Goal: Task Accomplishment & Management: Use online tool/utility

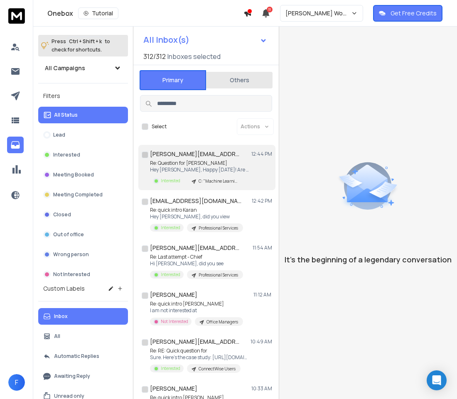
click at [226, 170] on p "Hey [PERSON_NAME], Happy [DATE]! Are you" at bounding box center [200, 170] width 100 height 7
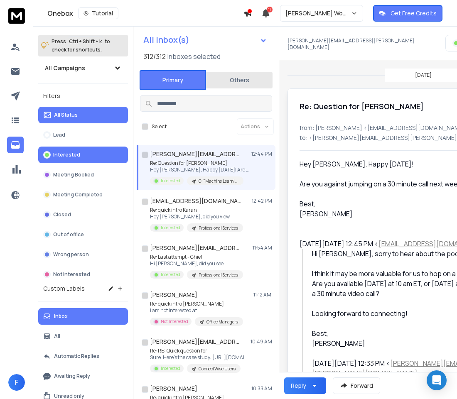
click at [62, 157] on p "Interested" at bounding box center [66, 155] width 27 height 7
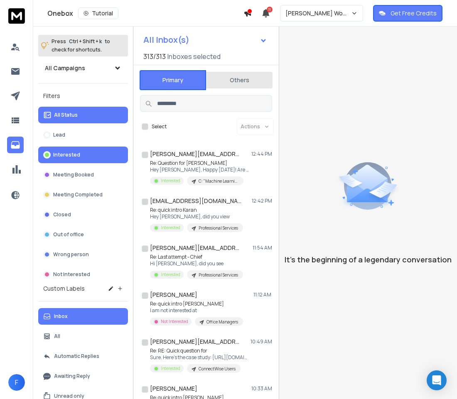
click at [70, 152] on p "Interested" at bounding box center [66, 155] width 27 height 7
click at [91, 153] on button "Interested" at bounding box center [83, 155] width 90 height 17
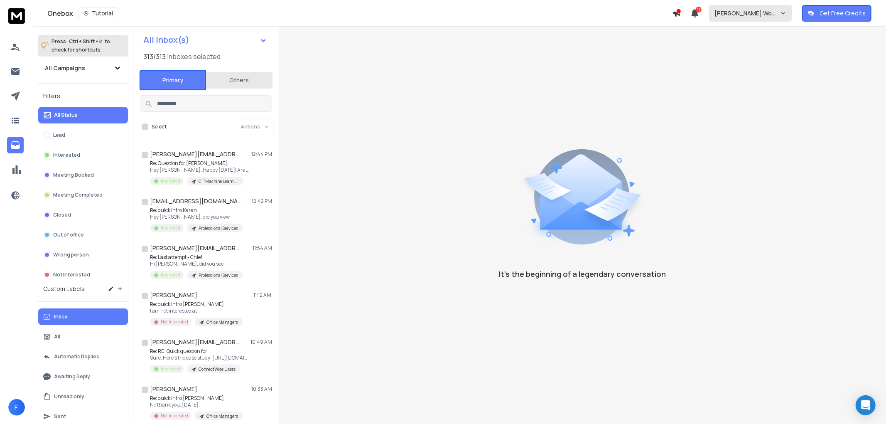
click at [457, 12] on p "[PERSON_NAME] Workspace" at bounding box center [747, 13] width 66 height 8
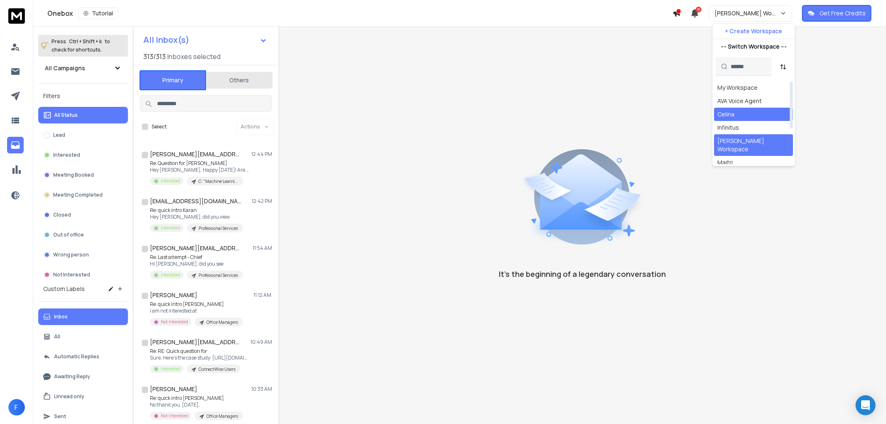
click at [457, 112] on div "Celina" at bounding box center [726, 114] width 17 height 8
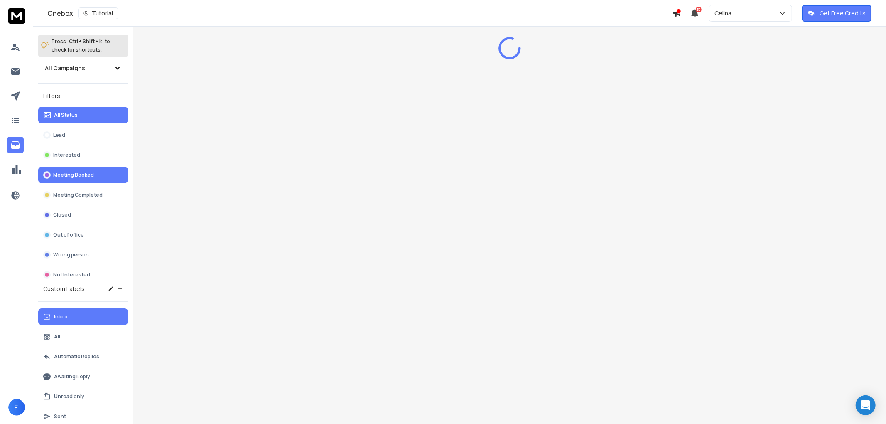
click at [92, 171] on button "Meeting Booked" at bounding box center [83, 175] width 90 height 17
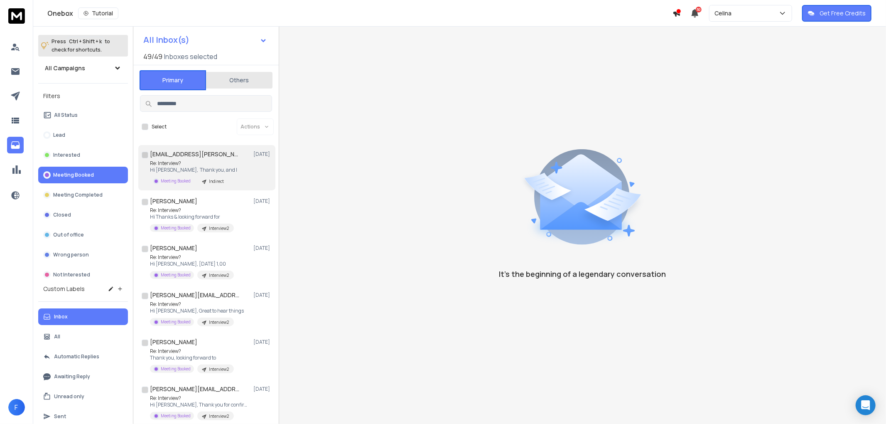
click at [212, 167] on p "Hi Bernadette, Thank you, and I" at bounding box center [193, 170] width 87 height 7
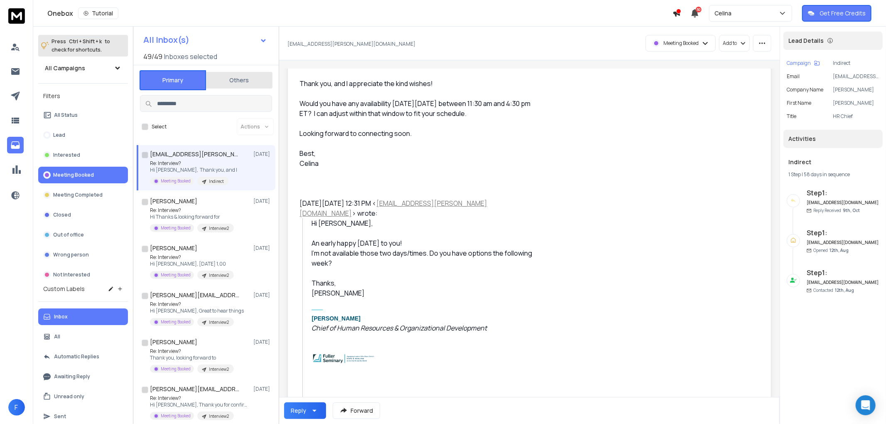
scroll to position [55, 0]
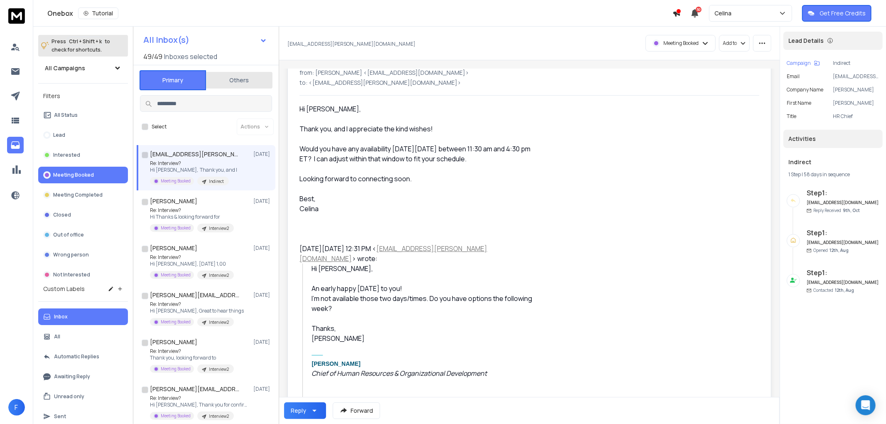
click at [728, 12] on p "Celina" at bounding box center [724, 13] width 20 height 8
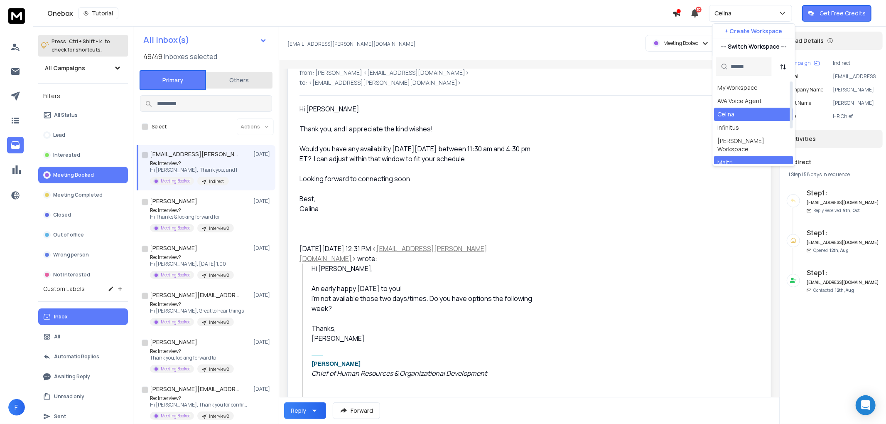
click at [733, 160] on div "Maitri" at bounding box center [753, 162] width 79 height 13
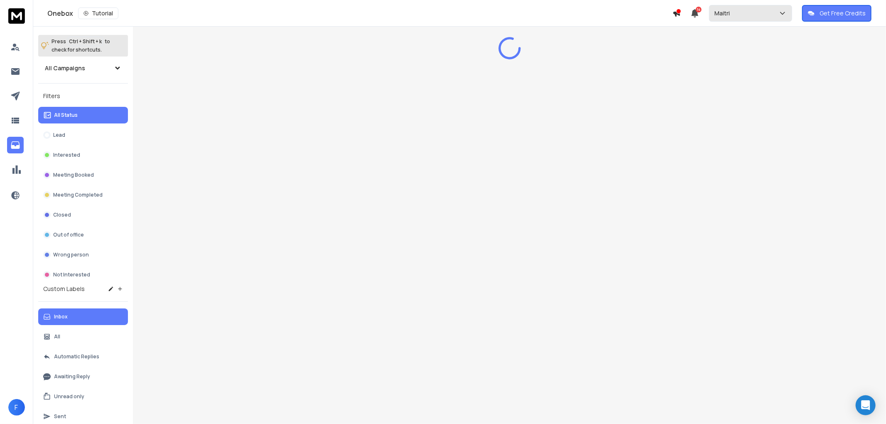
click at [746, 8] on button "Maitri" at bounding box center [750, 13] width 83 height 17
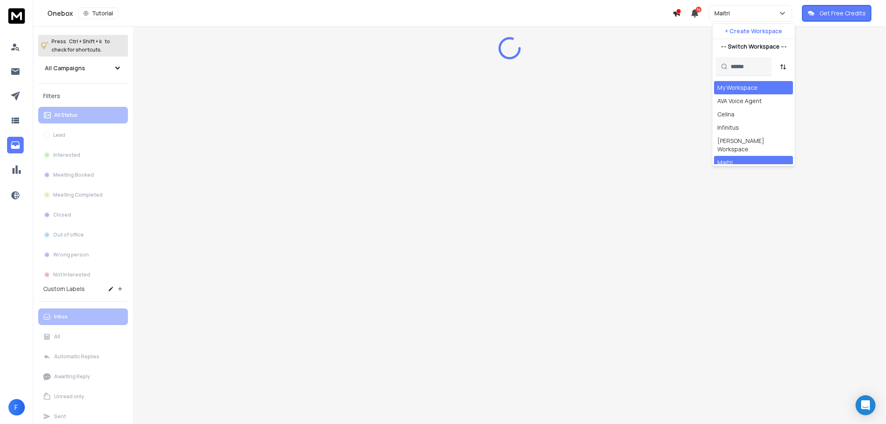
click at [455, 118] on div "Press Ctrl + Shift + k to check for shortcuts. All Campaigns All Campaigns Filt…" at bounding box center [459, 239] width 853 height 424
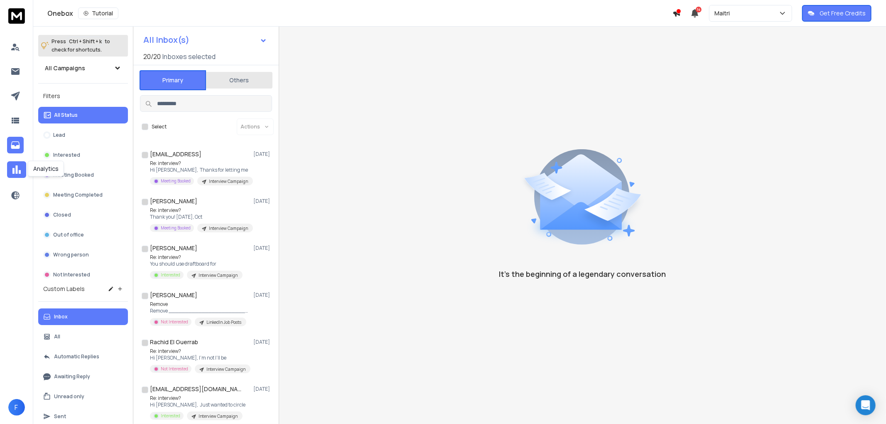
click at [10, 172] on icon at bounding box center [16, 169] width 12 height 12
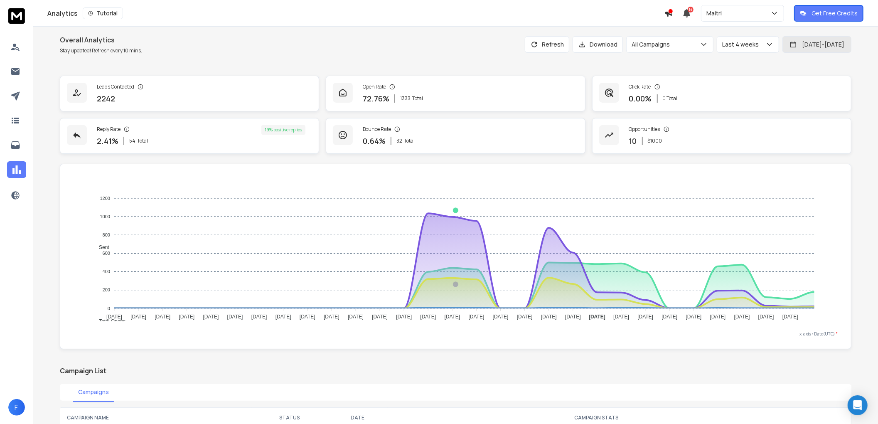
click at [786, 46] on button "[DATE] - [DATE]" at bounding box center [816, 44] width 69 height 17
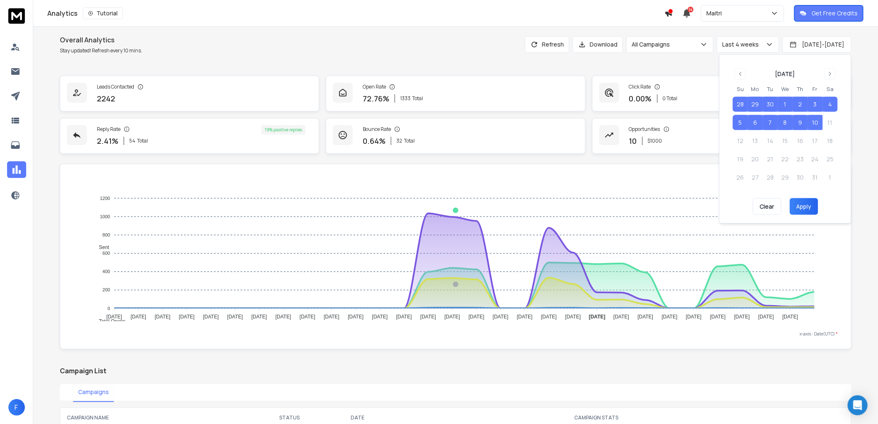
click at [799, 122] on button "9" at bounding box center [800, 122] width 15 height 15
click at [813, 123] on button "10" at bounding box center [815, 122] width 15 height 15
click at [765, 209] on button "Clear" at bounding box center [766, 206] width 29 height 17
click at [800, 205] on button "Apply" at bounding box center [803, 206] width 28 height 17
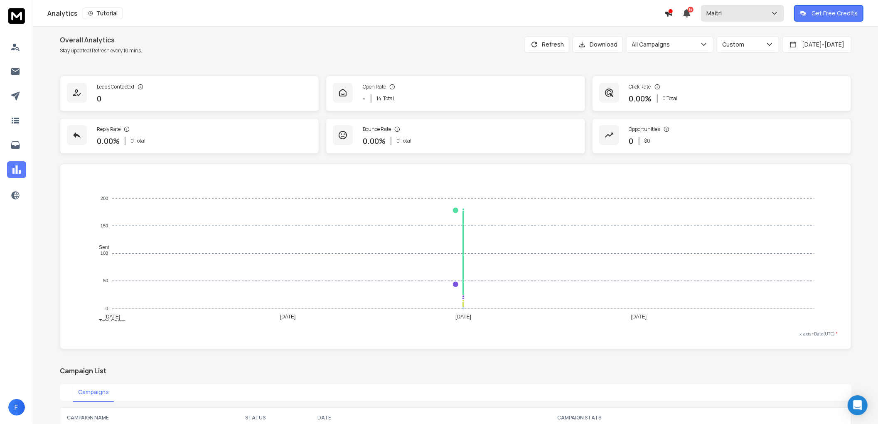
drag, startPoint x: 748, startPoint y: 14, endPoint x: 750, endPoint y: 21, distance: 6.9
click at [748, 14] on div "Maitri" at bounding box center [742, 13] width 72 height 8
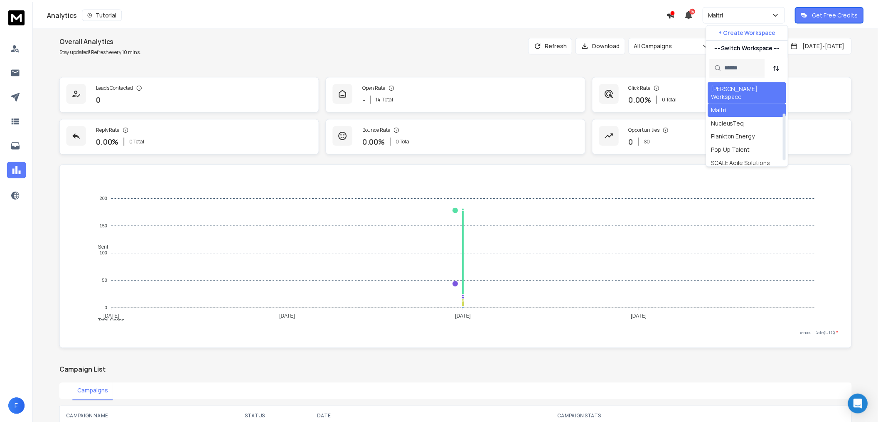
scroll to position [55, 0]
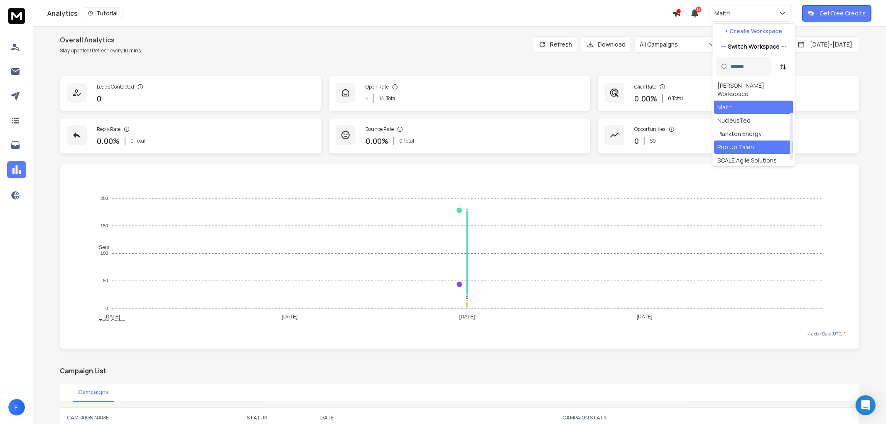
click at [733, 143] on div "Pop Up Talent" at bounding box center [737, 147] width 39 height 8
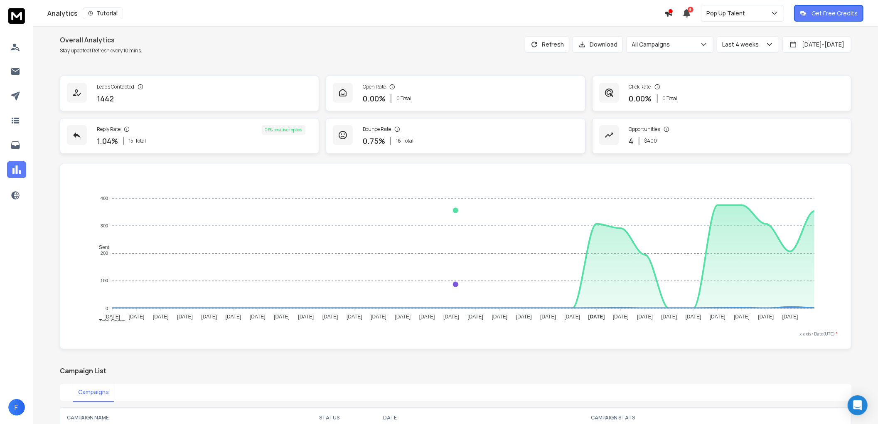
click at [811, 35] on div "Overall Analytics Stay updated! Refresh every 10 mins. Refresh Download All Cam…" at bounding box center [455, 44] width 791 height 19
drag, startPoint x: 810, startPoint y: 46, endPoint x: 811, endPoint y: 52, distance: 5.9
click at [810, 47] on button "[DATE] - [DATE]" at bounding box center [816, 44] width 69 height 17
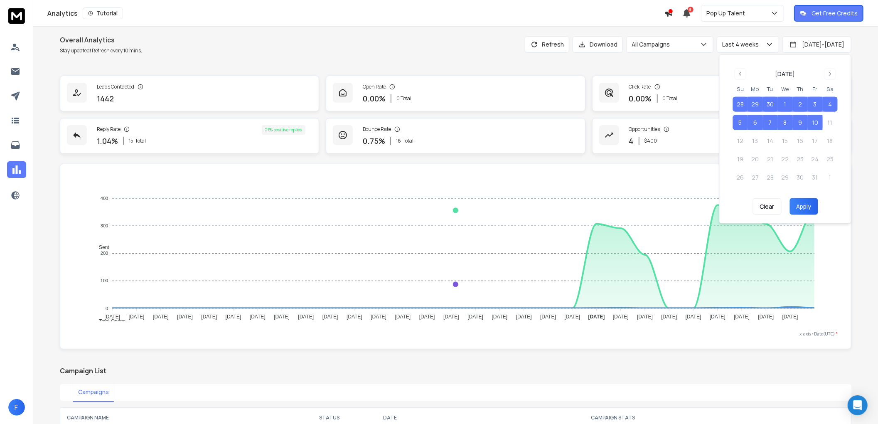
click at [794, 121] on button "9" at bounding box center [800, 122] width 15 height 15
click at [769, 206] on button "Clear" at bounding box center [766, 206] width 29 height 17
click at [812, 207] on button "Apply" at bounding box center [803, 206] width 28 height 17
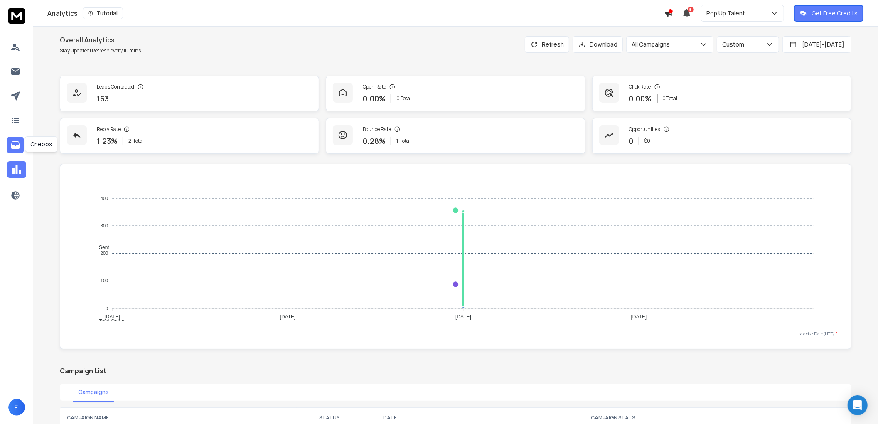
click at [17, 143] on icon at bounding box center [15, 145] width 10 height 10
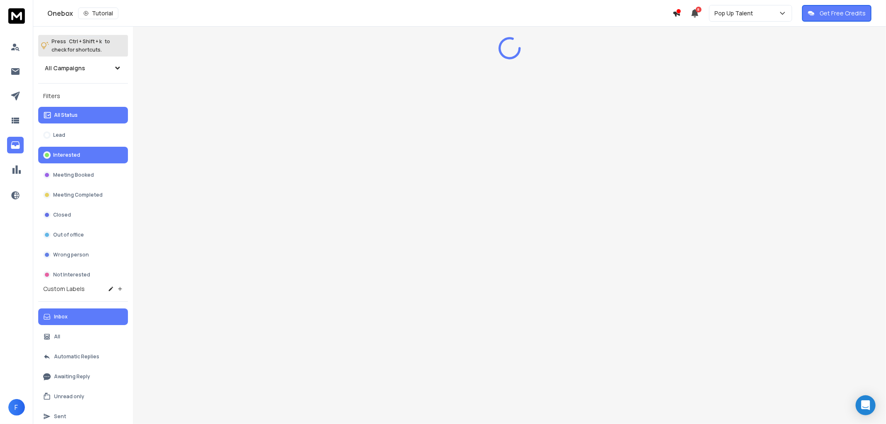
click at [74, 147] on div "All Status Lead Interested Meeting Booked Meeting Completed Closed Out of offic…" at bounding box center [83, 195] width 90 height 176
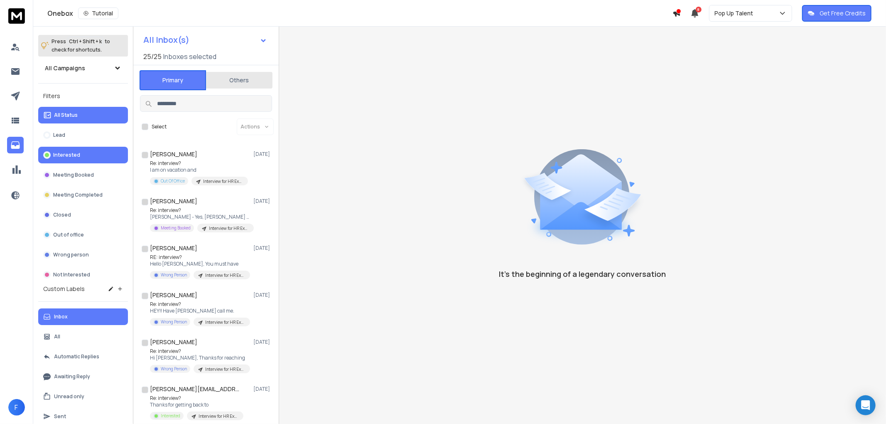
click at [61, 152] on p "Interested" at bounding box center [66, 155] width 27 height 7
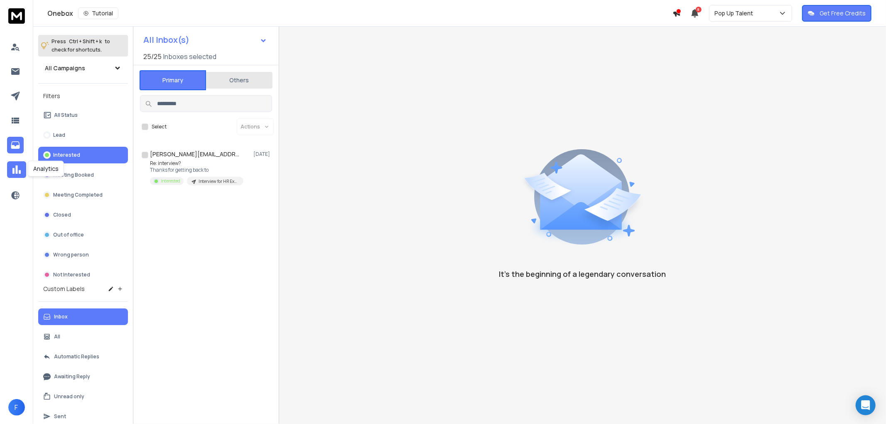
click at [11, 170] on icon at bounding box center [16, 169] width 12 height 12
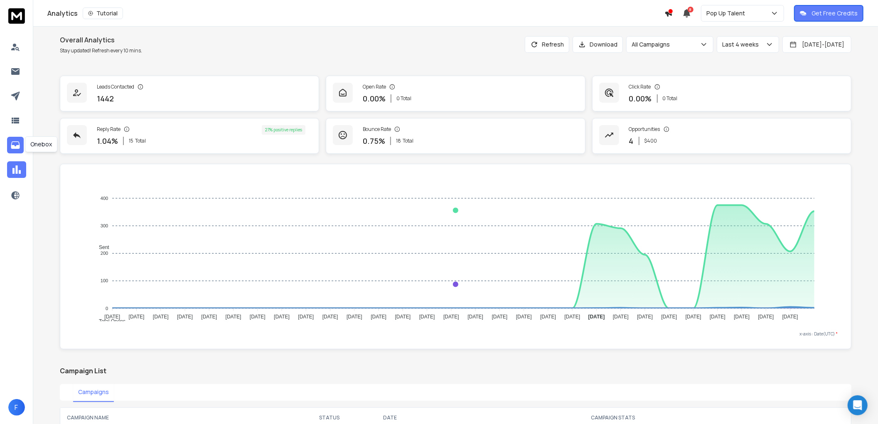
click at [13, 141] on icon at bounding box center [15, 144] width 9 height 7
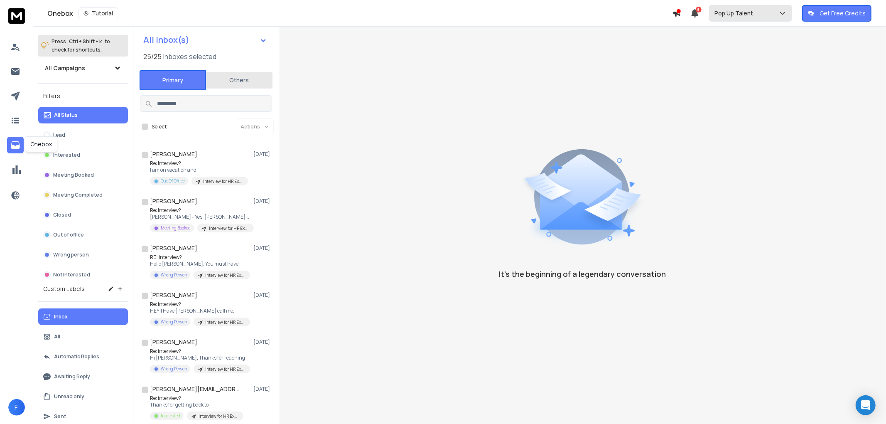
click at [731, 12] on p "Pop Up Talent" at bounding box center [735, 13] width 42 height 8
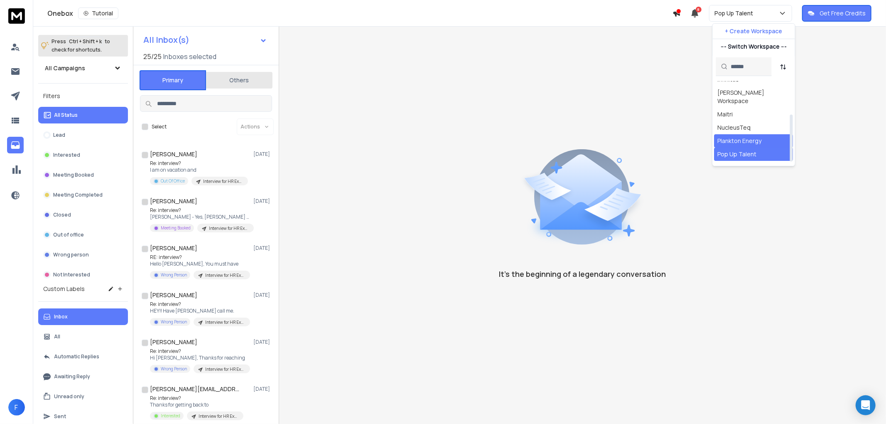
scroll to position [63, 0]
click at [747, 148] on div "SCALE Agile Solutions" at bounding box center [747, 152] width 59 height 8
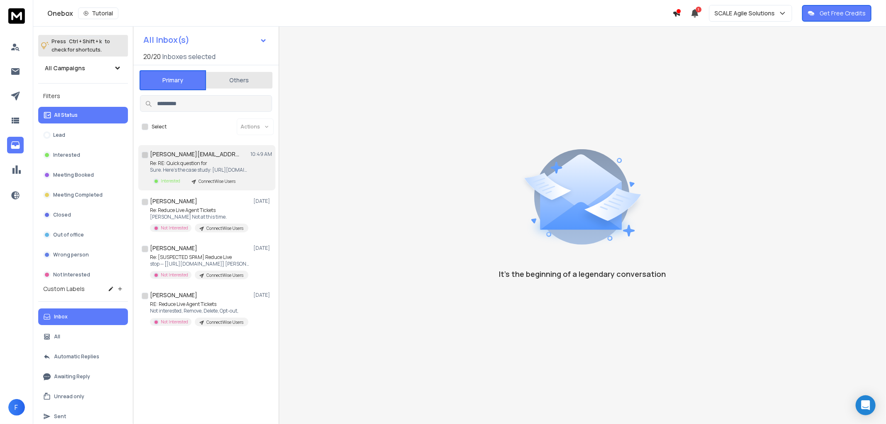
click at [195, 162] on p "Re: RE: Quick question for" at bounding box center [200, 163] width 100 height 7
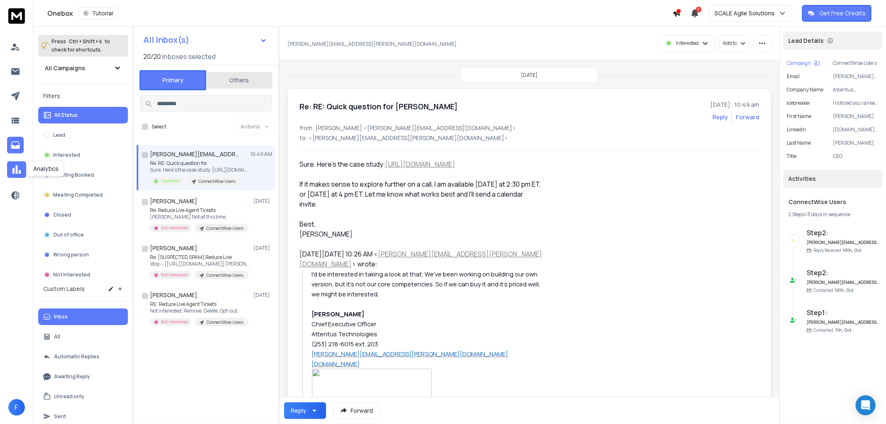
click at [20, 163] on icon at bounding box center [16, 169] width 12 height 12
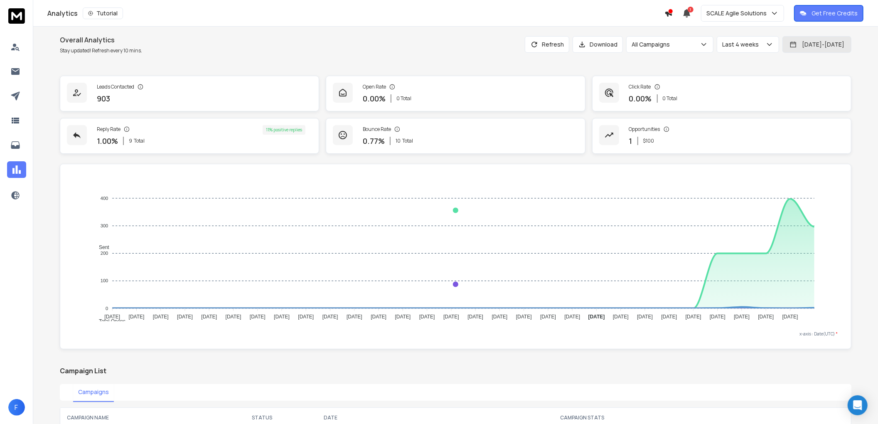
click at [809, 41] on button "[DATE] - [DATE]" at bounding box center [816, 44] width 69 height 17
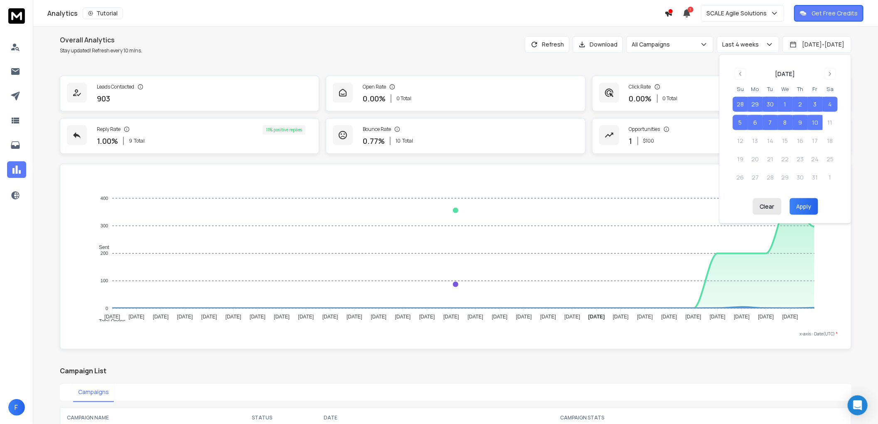
click at [768, 206] on button "Clear" at bounding box center [766, 206] width 29 height 17
click at [802, 205] on button "Apply" at bounding box center [803, 206] width 28 height 17
